Goal: Task Accomplishment & Management: Use online tool/utility

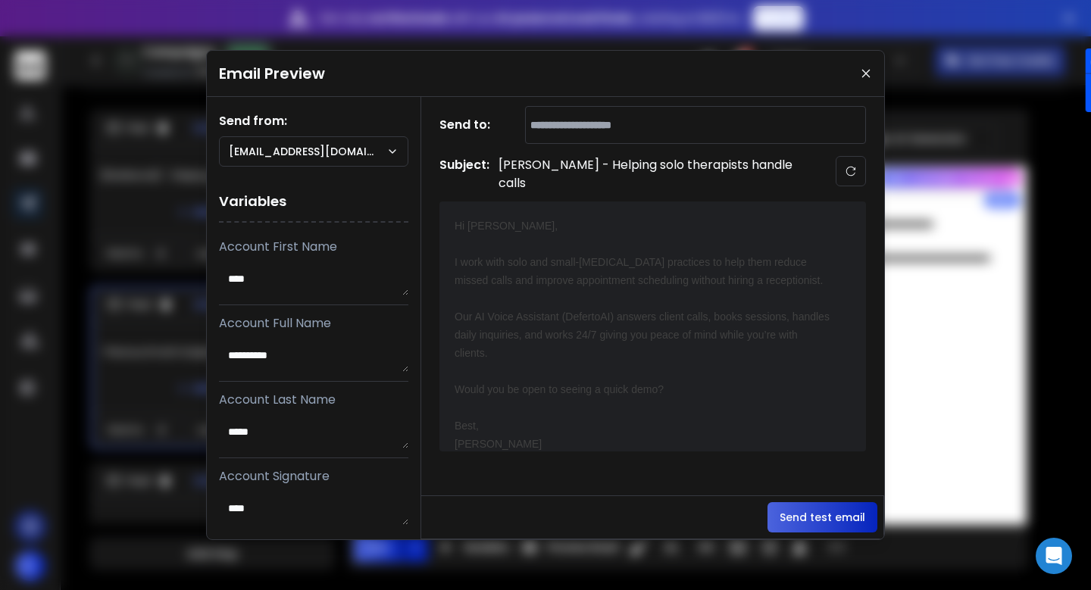
scroll to position [66, 0]
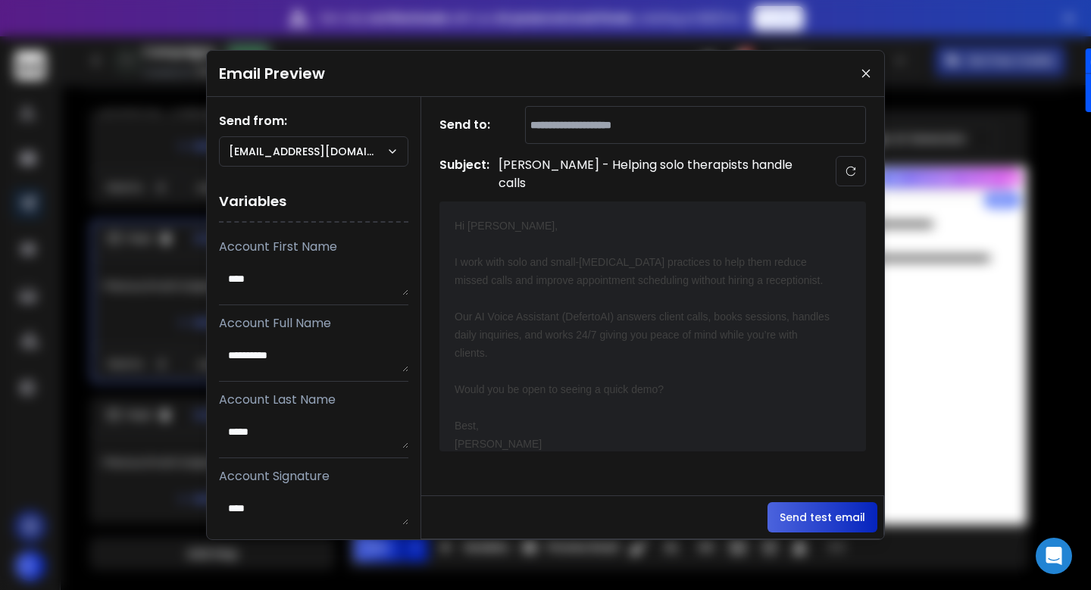
click at [859, 72] on div "Email Preview" at bounding box center [545, 73] width 677 height 45
click at [868, 73] on icon at bounding box center [866, 73] width 12 height 12
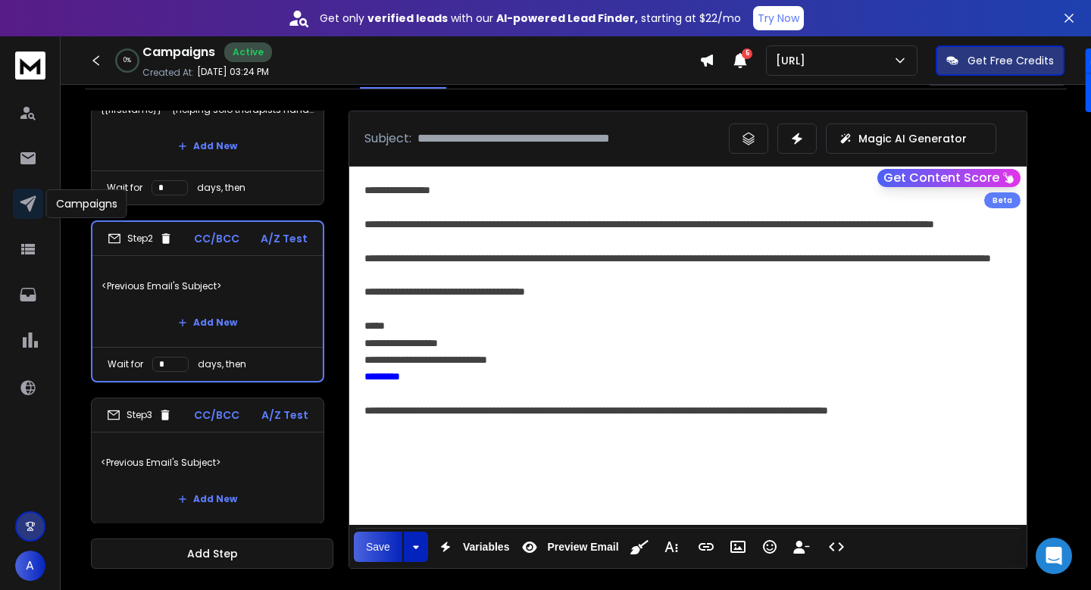
click at [27, 202] on icon at bounding box center [28, 203] width 16 height 16
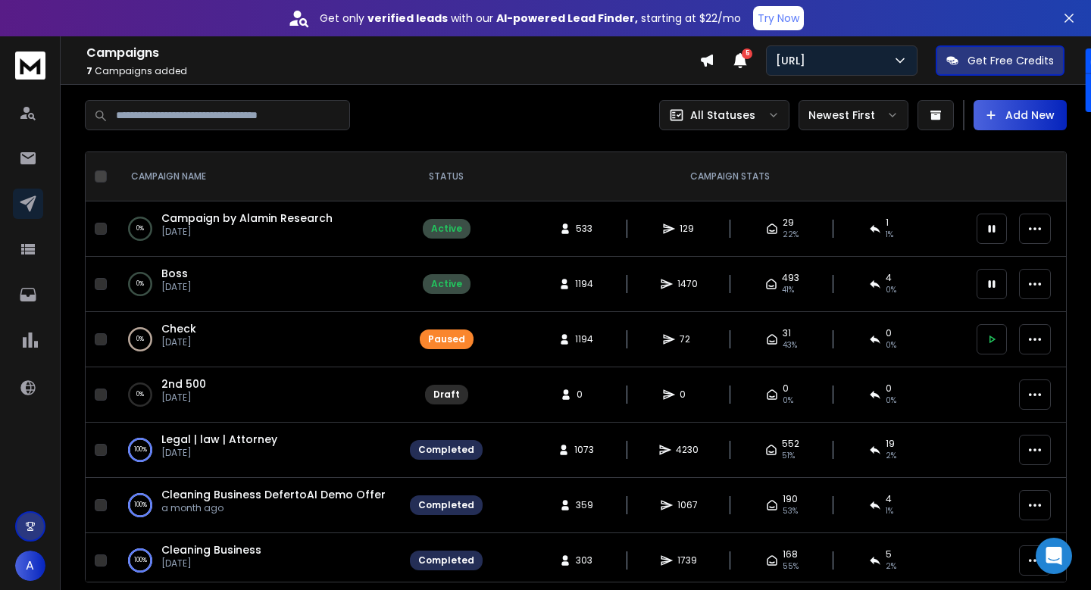
click at [831, 50] on button "Deferto.ai" at bounding box center [842, 60] width 152 height 30
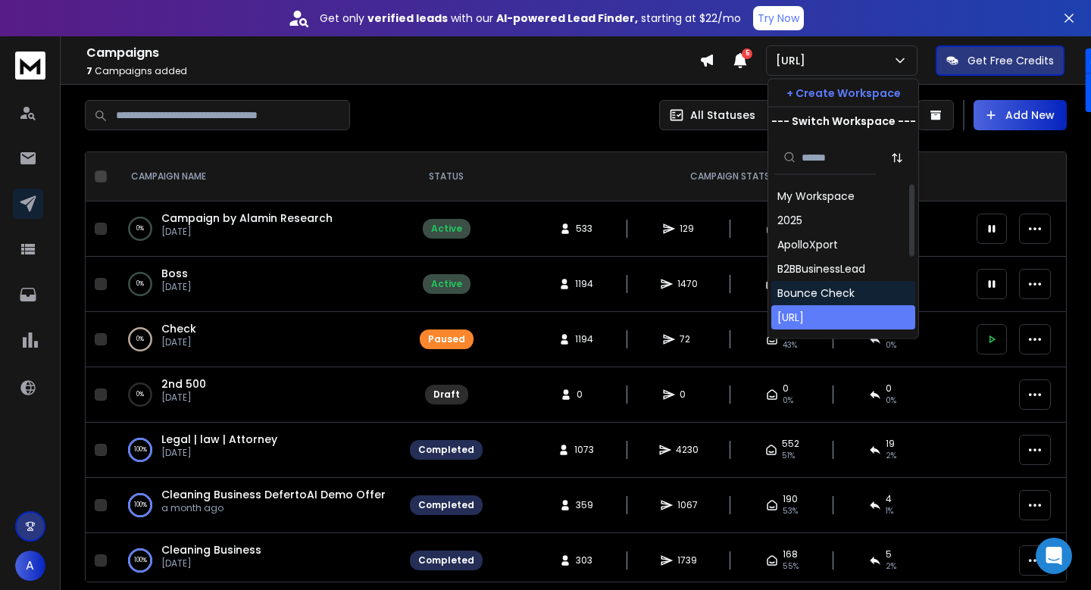
scroll to position [164, 0]
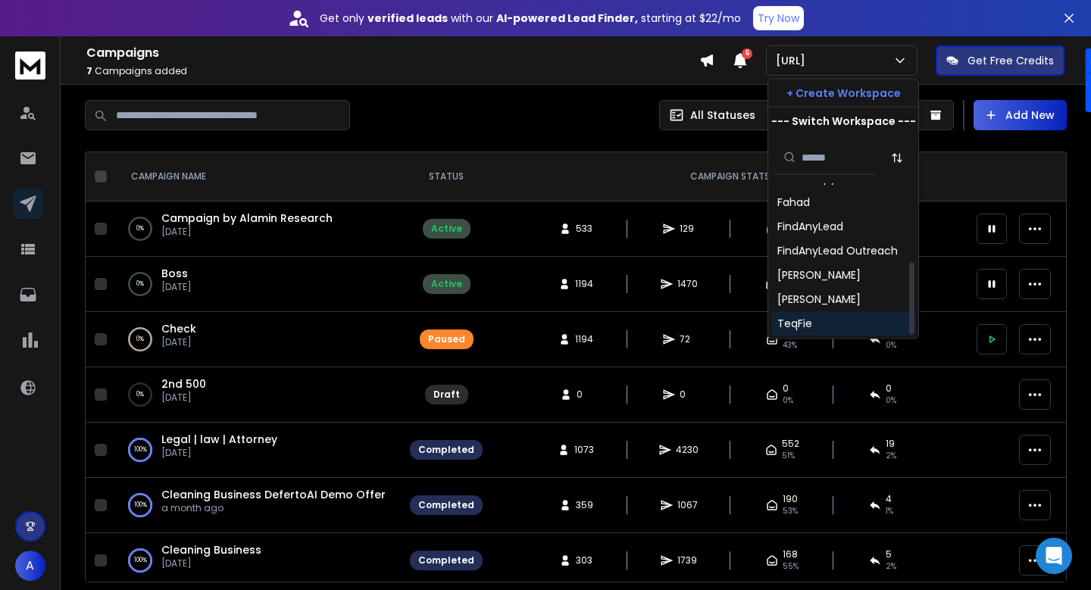
click at [827, 321] on div "TeqFie" at bounding box center [843, 323] width 144 height 24
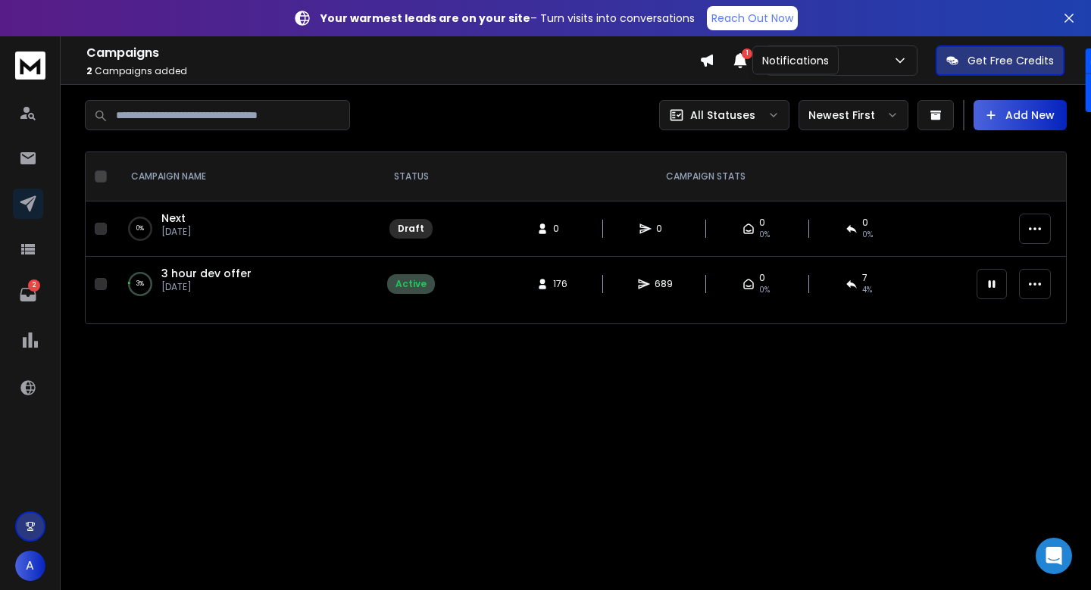
click at [747, 57] on span "1" at bounding box center [747, 53] width 11 height 11
click at [22, 294] on icon at bounding box center [28, 295] width 18 height 18
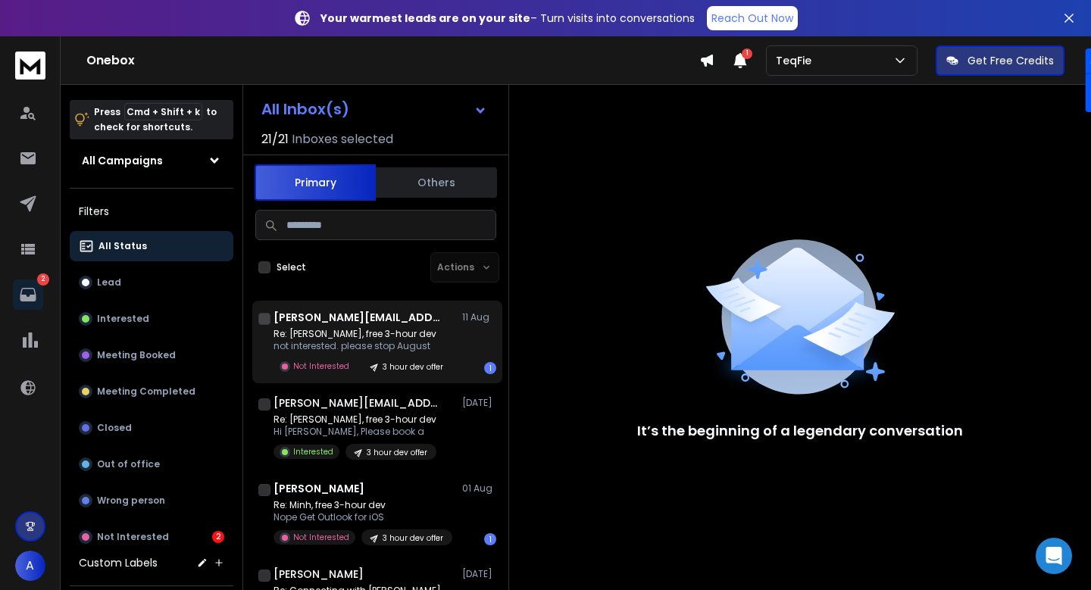
click at [426, 337] on p "Re: [PERSON_NAME], free 3-hour dev" at bounding box center [363, 334] width 179 height 12
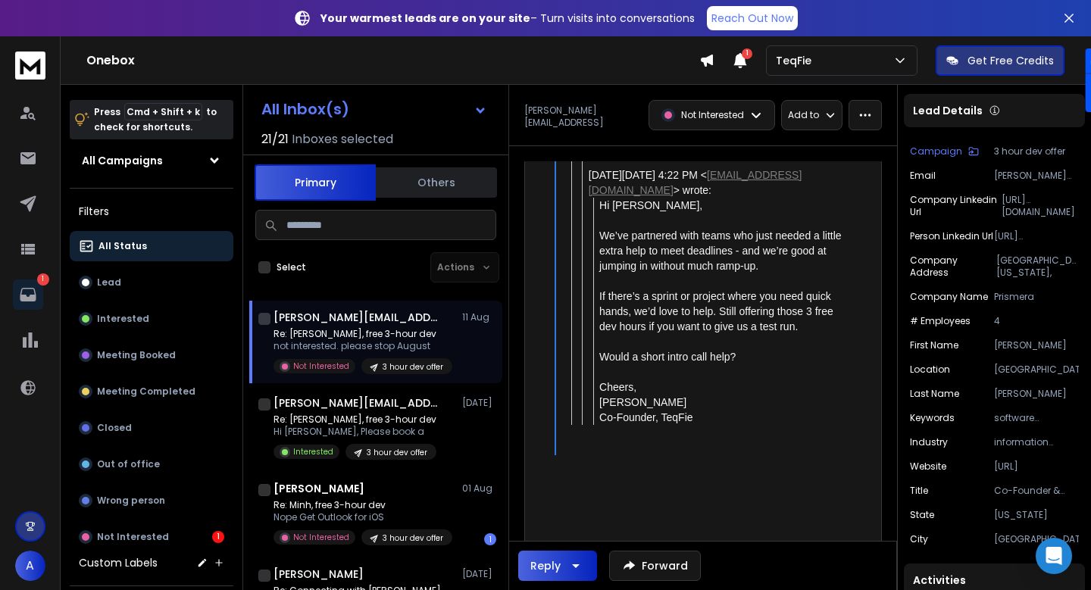
scroll to position [1265, 0]
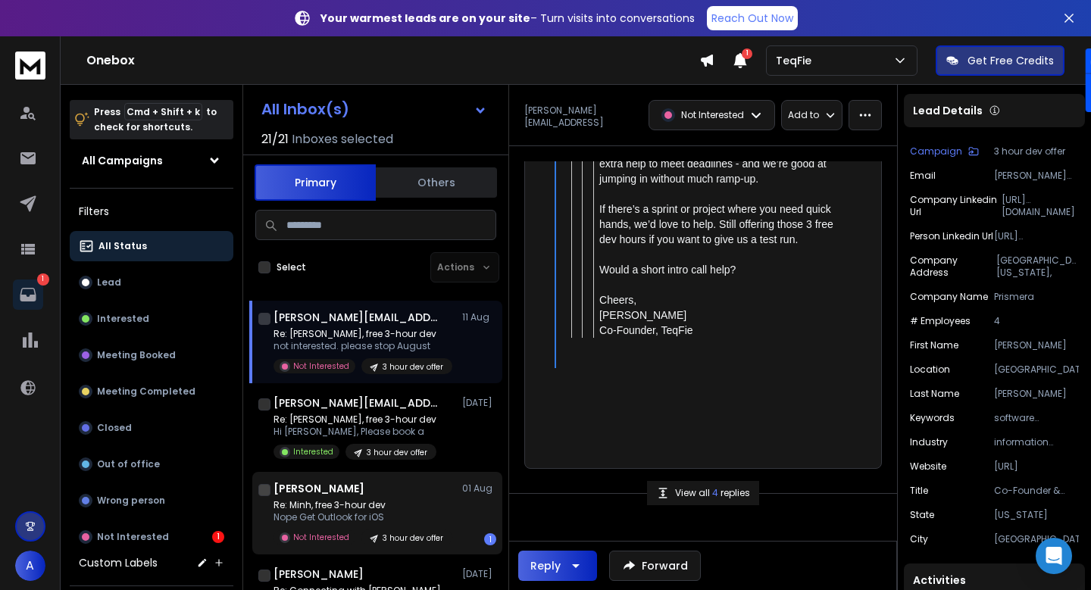
click at [335, 489] on h1 "[PERSON_NAME]" at bounding box center [319, 488] width 91 height 15
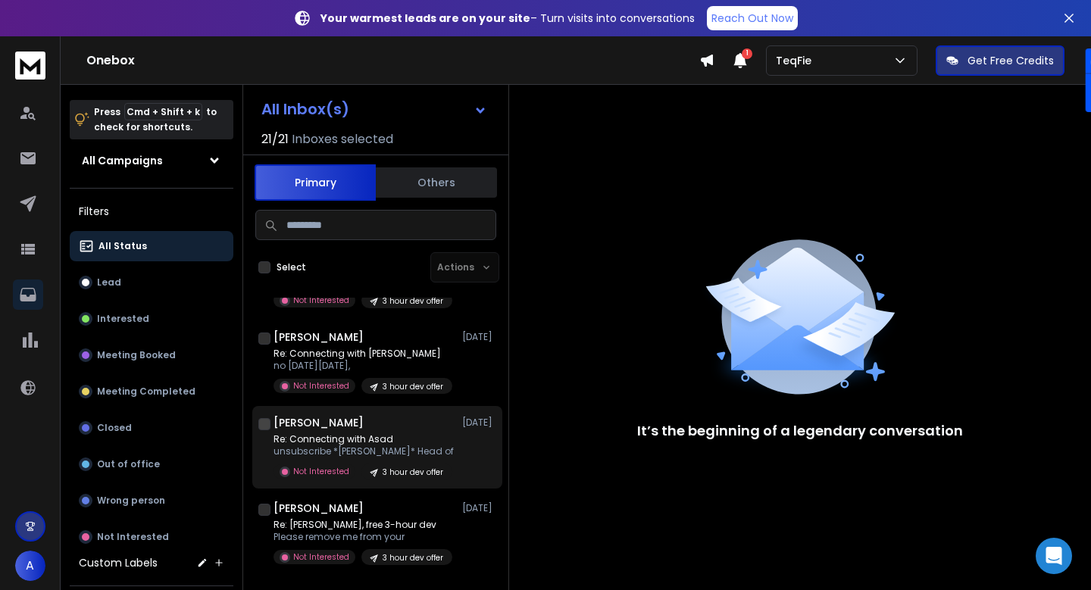
scroll to position [0, 0]
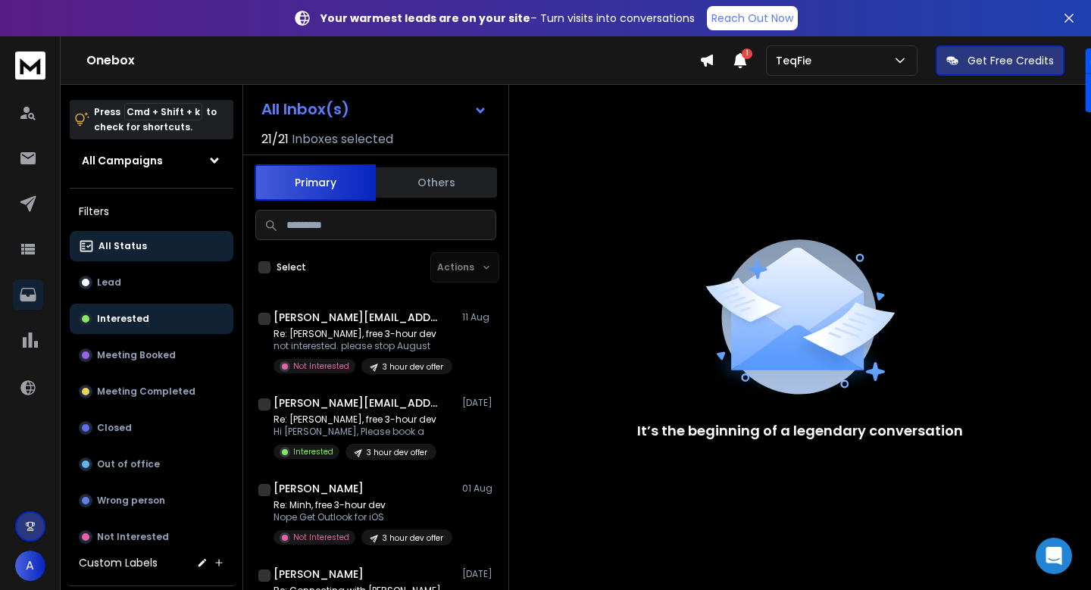
click at [125, 318] on p "Interested" at bounding box center [123, 319] width 52 height 12
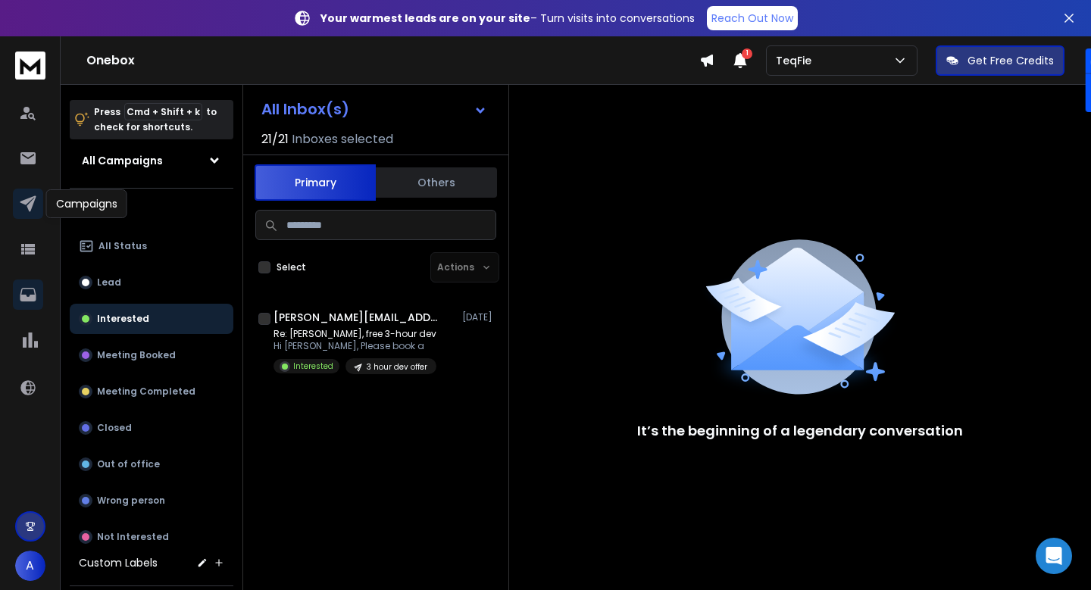
click at [35, 199] on icon at bounding box center [28, 204] width 18 height 18
